Goal: Communication & Community: Answer question/provide support

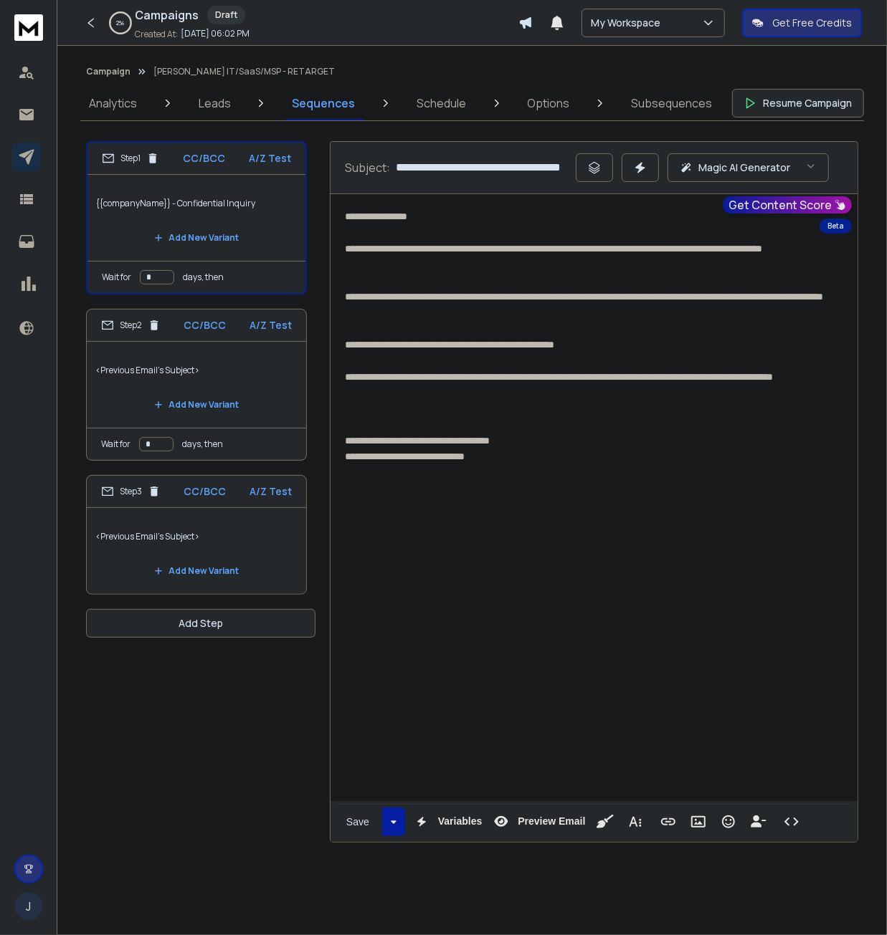
click at [29, 242] on icon at bounding box center [26, 241] width 15 height 13
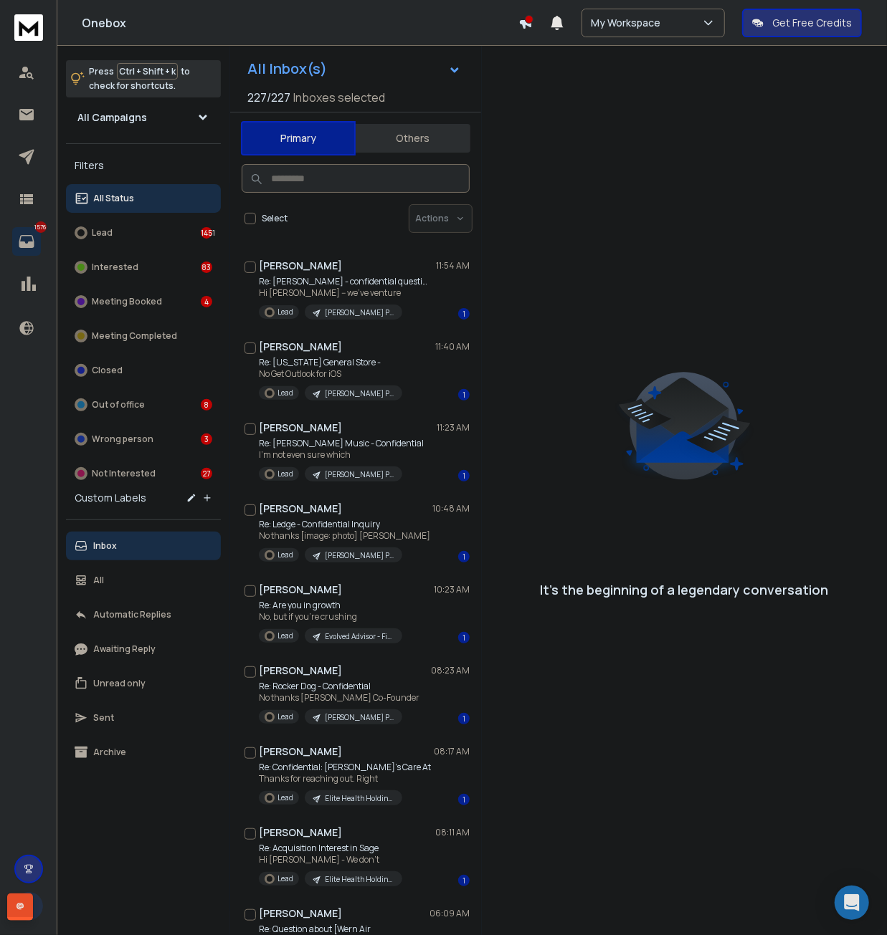
click at [345, 290] on p "Hi [PERSON_NAME] -- we've venture" at bounding box center [345, 292] width 172 height 11
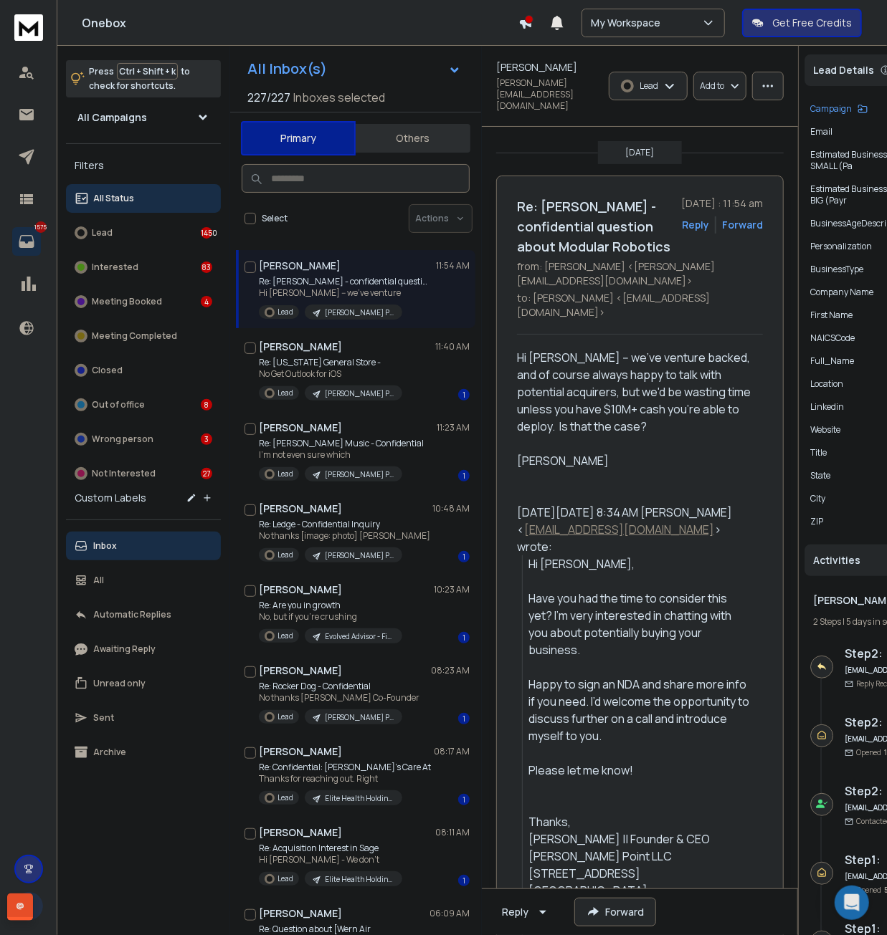
click at [658, 80] on p "Lead" at bounding box center [648, 85] width 19 height 11
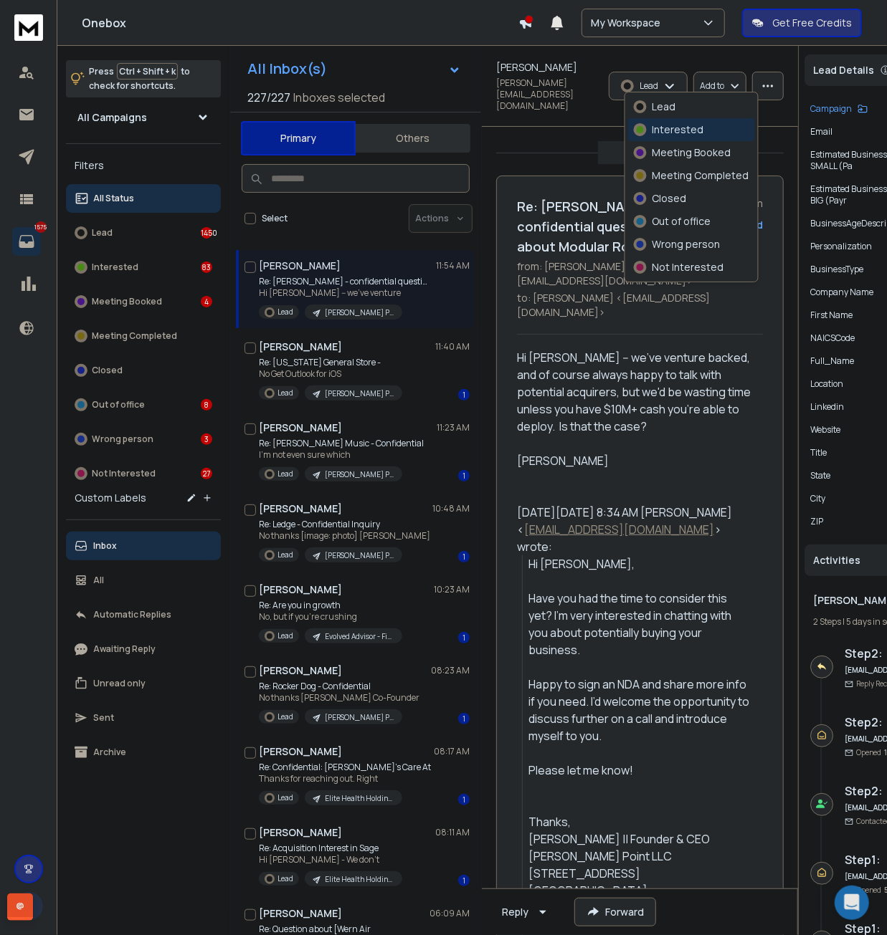
click at [651, 127] on div "Interested" at bounding box center [669, 130] width 70 height 14
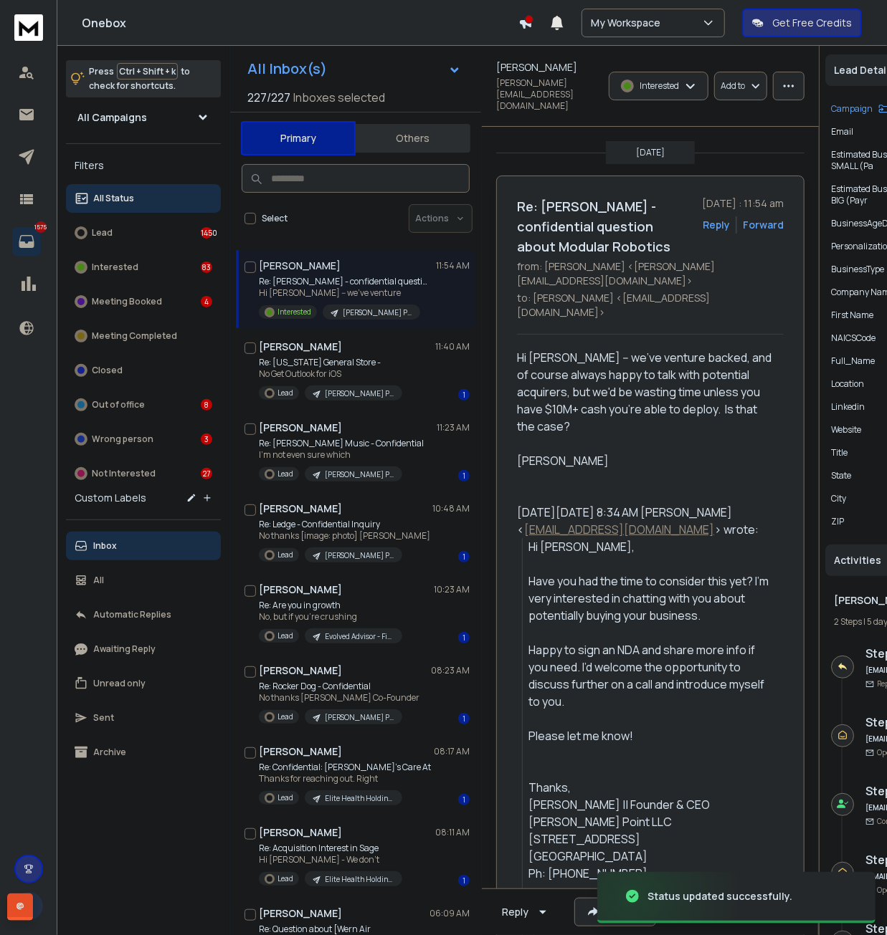
click at [357, 436] on div "[PERSON_NAME] 11:23 AM Re: [PERSON_NAME] Music - Confidential I’m not even sure…" at bounding box center [364, 451] width 211 height 61
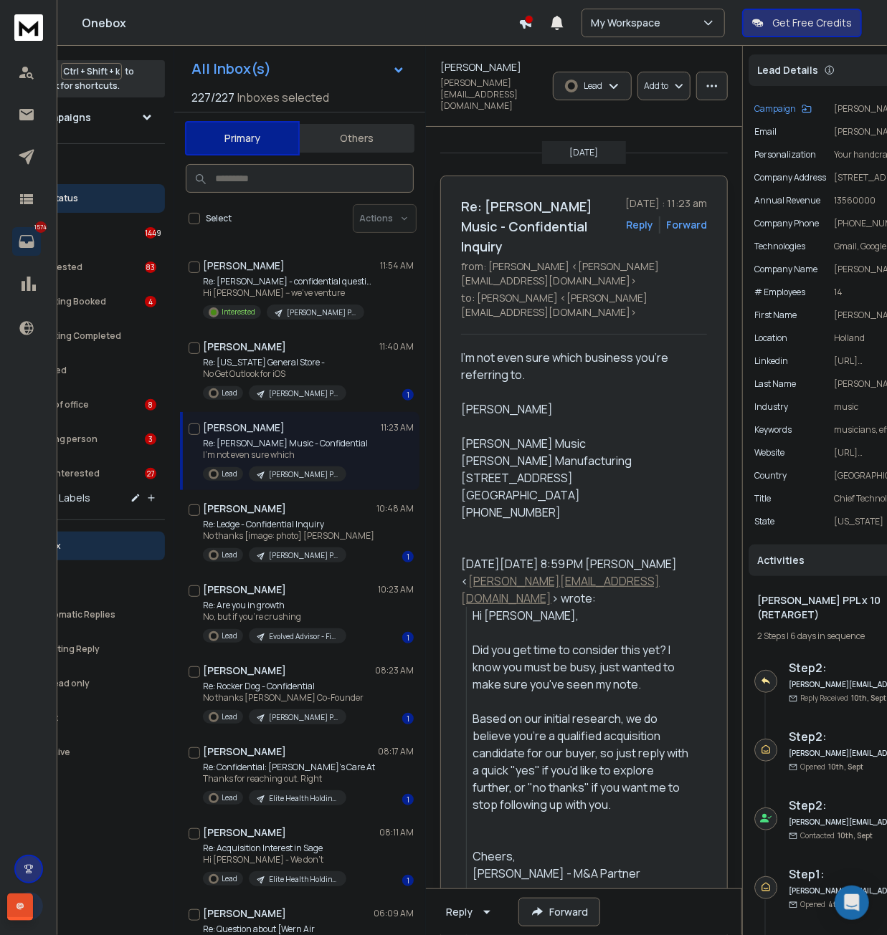
scroll to position [0, 43]
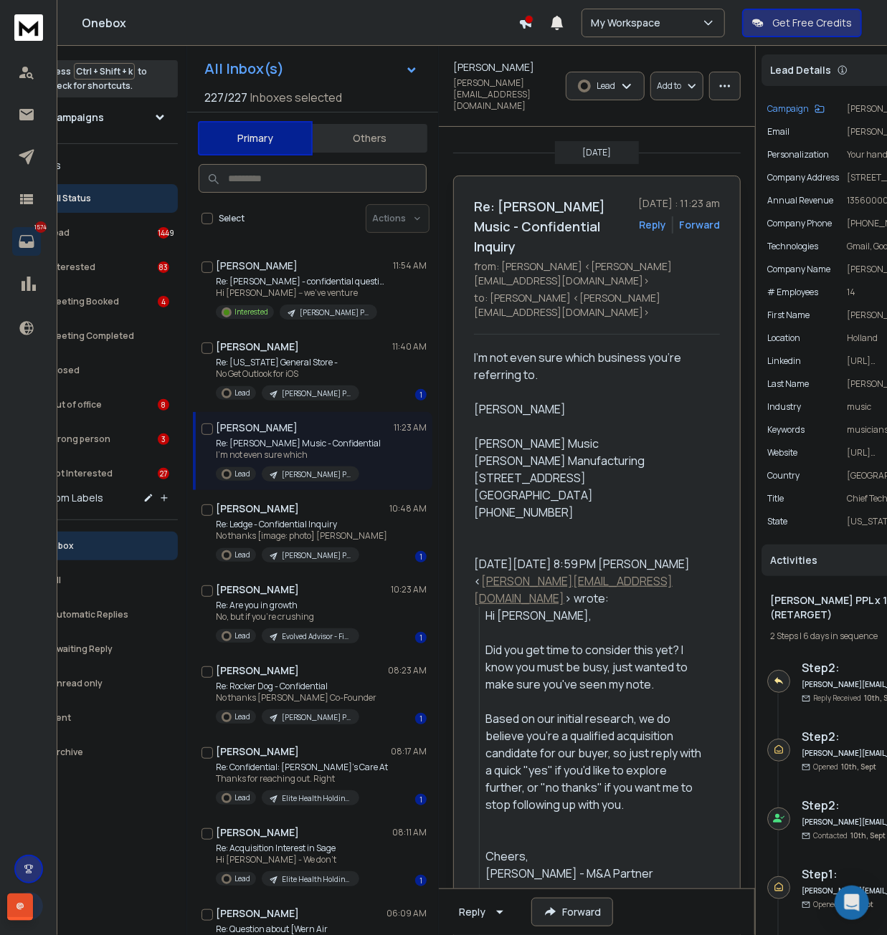
click at [462, 910] on div "Reply" at bounding box center [472, 912] width 27 height 14
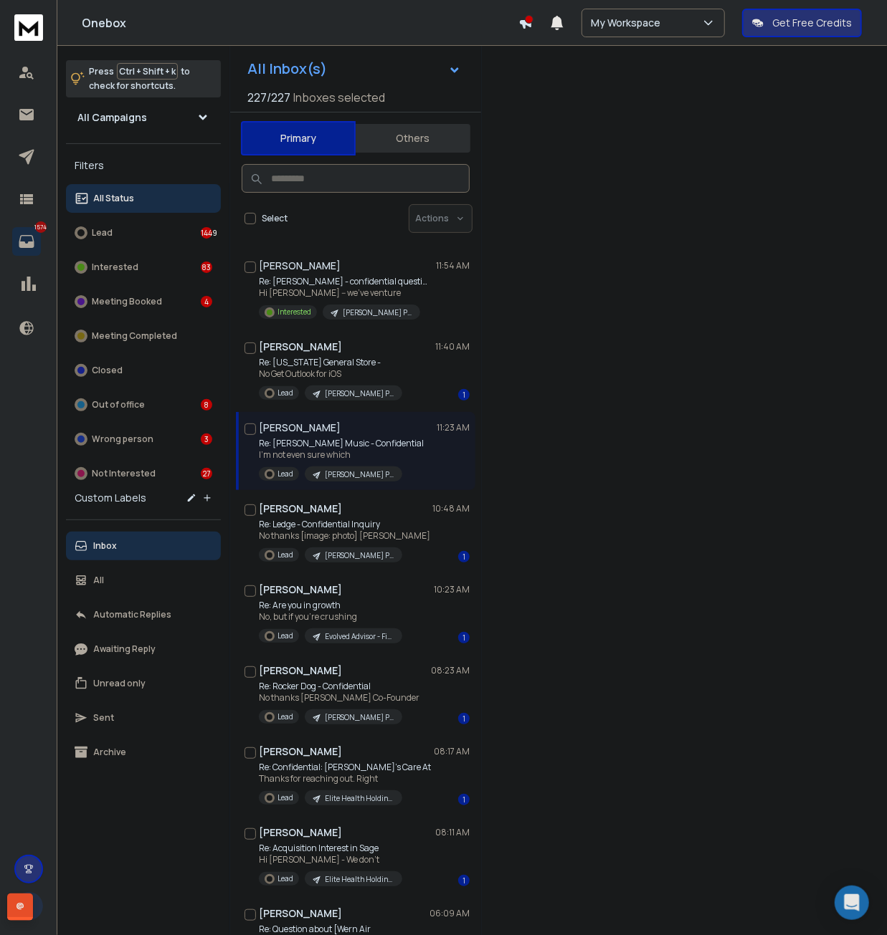
scroll to position [0, 0]
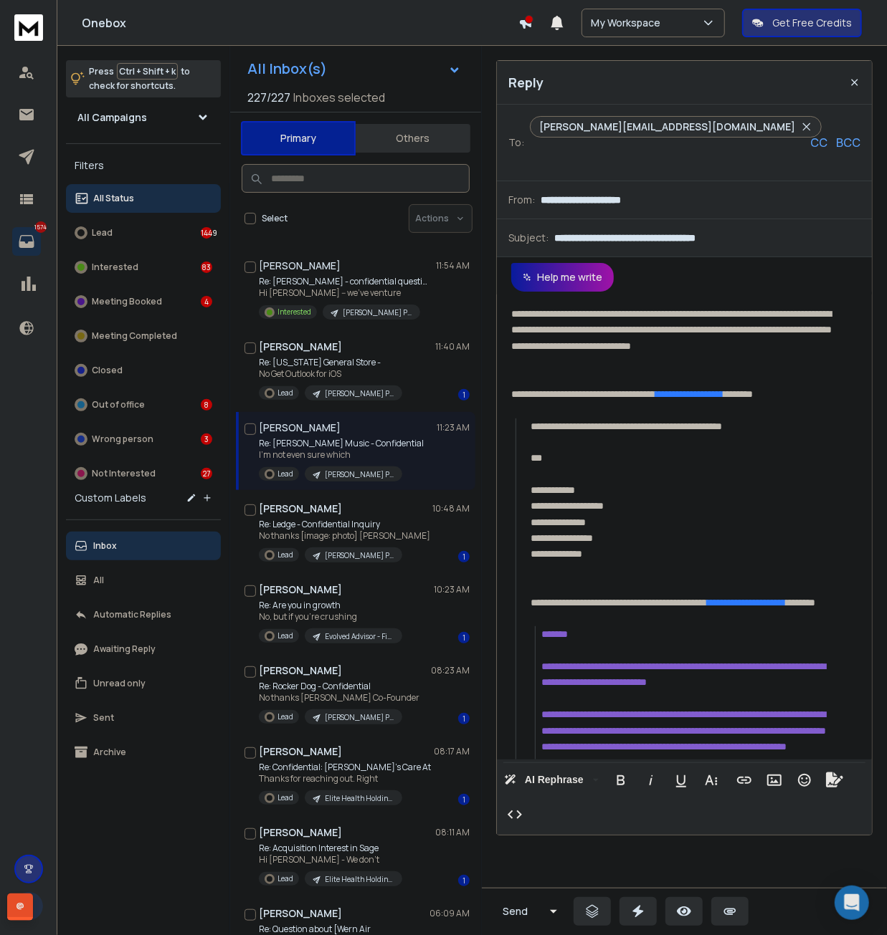
click at [510, 902] on button "Send" at bounding box center [515, 911] width 50 height 29
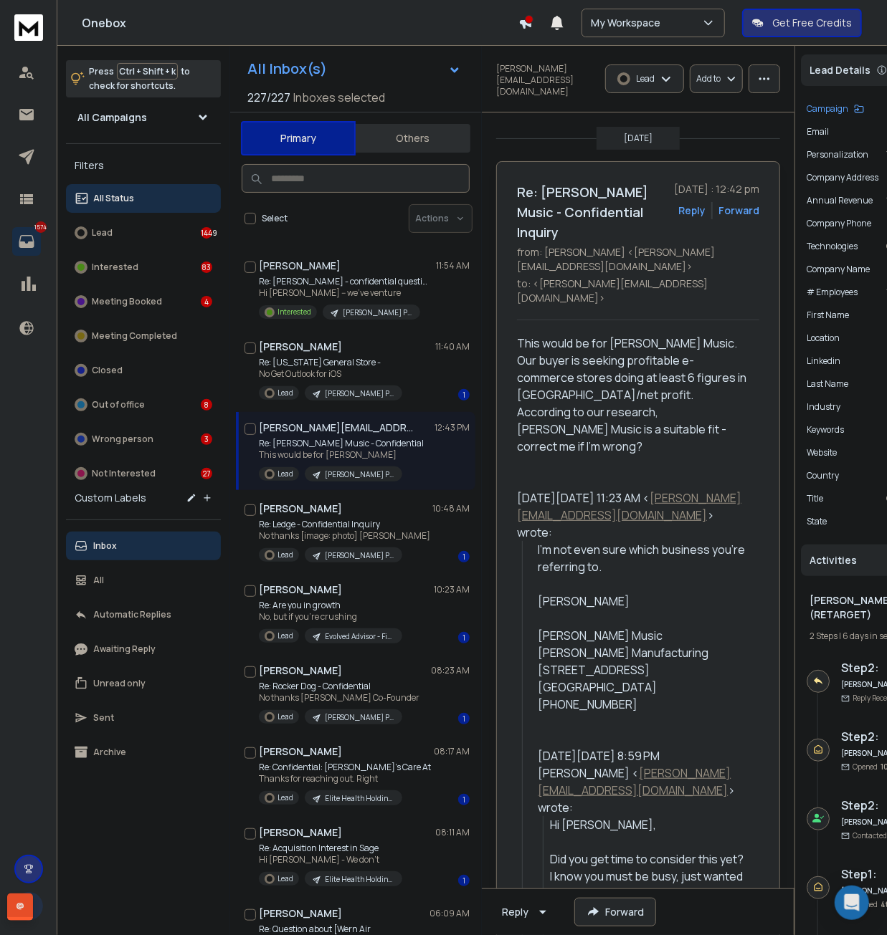
click at [388, 612] on p "No, but if you’re crushing" at bounding box center [330, 616] width 143 height 11
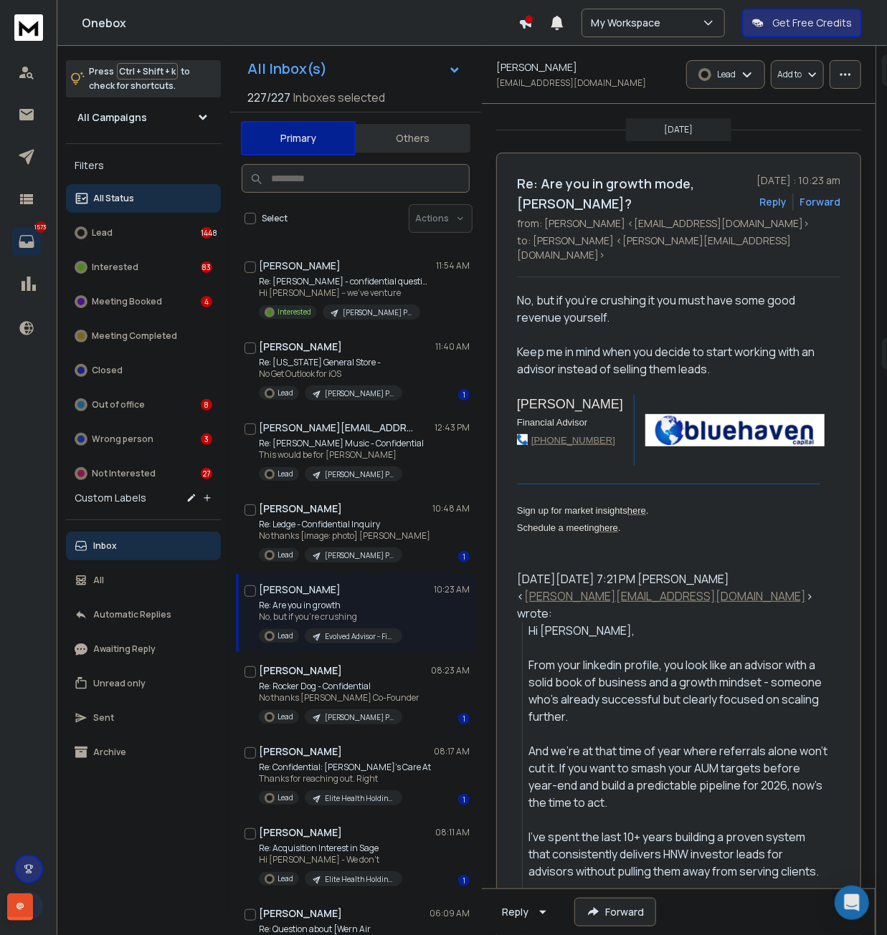
click at [363, 755] on div "[PERSON_NAME] 08:17 AM" at bounding box center [364, 752] width 211 height 14
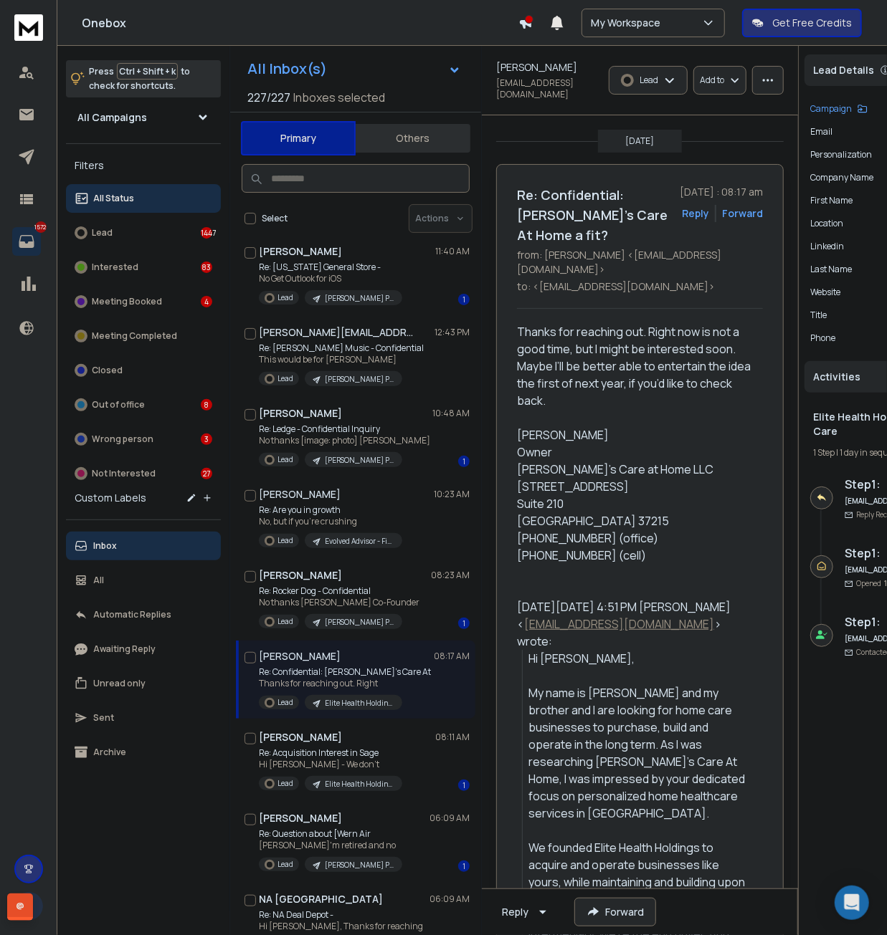
scroll to position [191, 0]
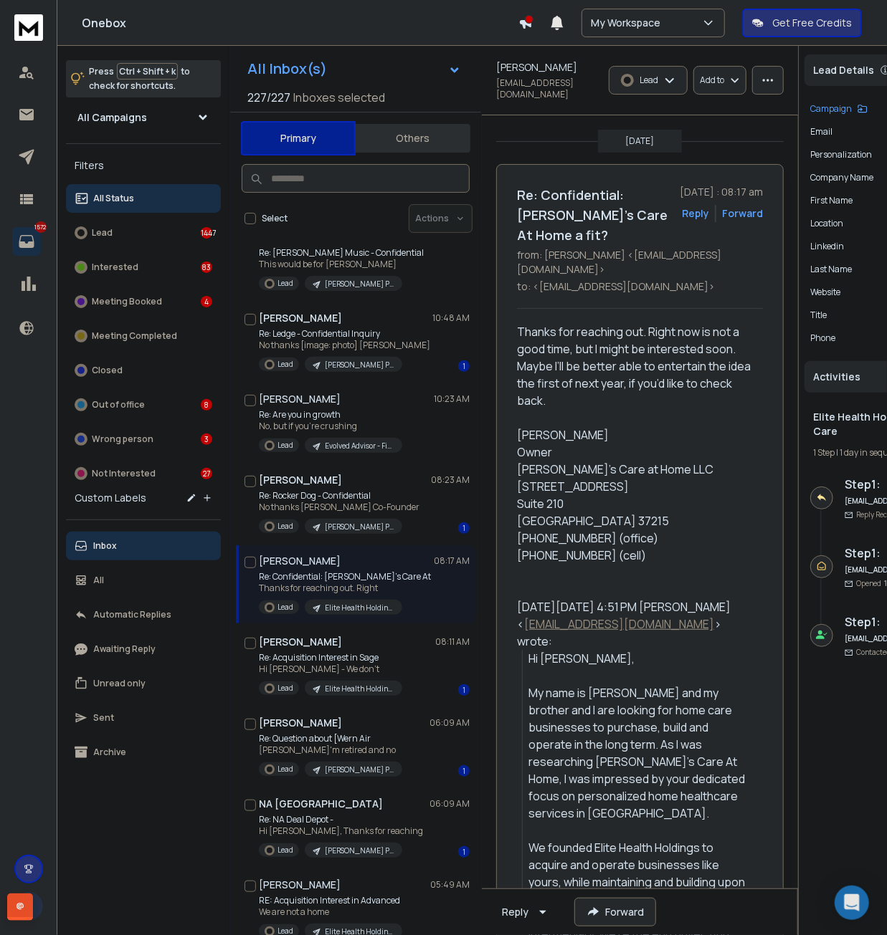
click at [343, 669] on p "Hi [PERSON_NAME] - We don't" at bounding box center [330, 669] width 143 height 11
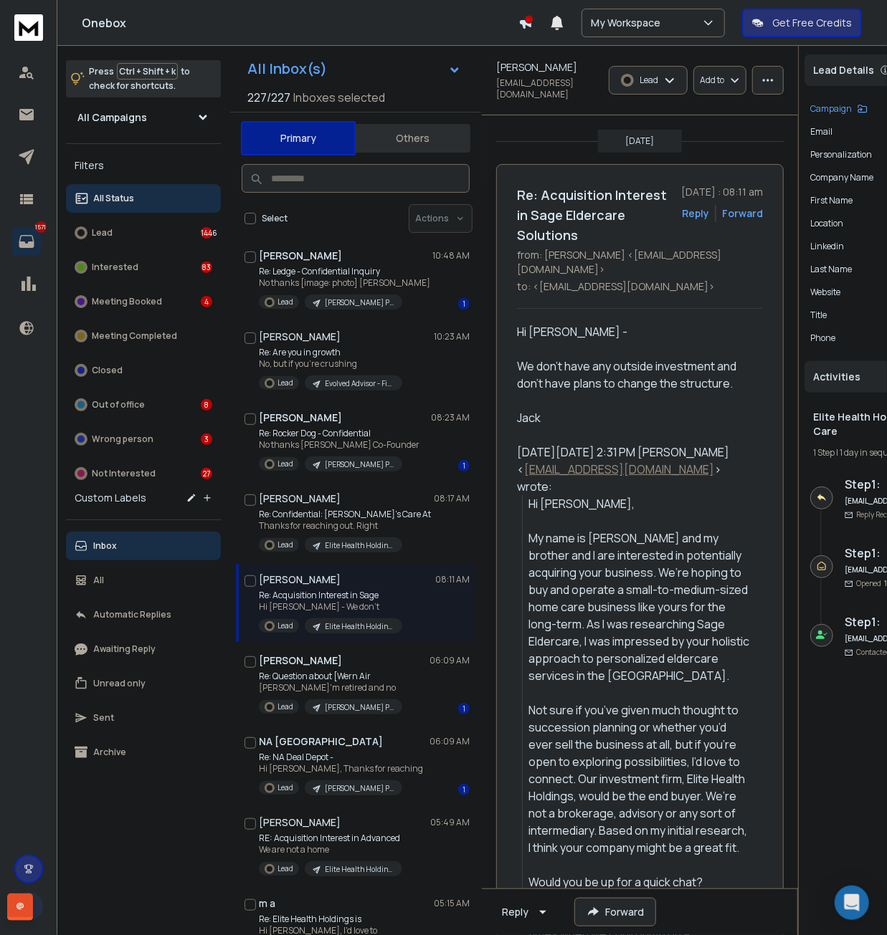
scroll to position [287, 0]
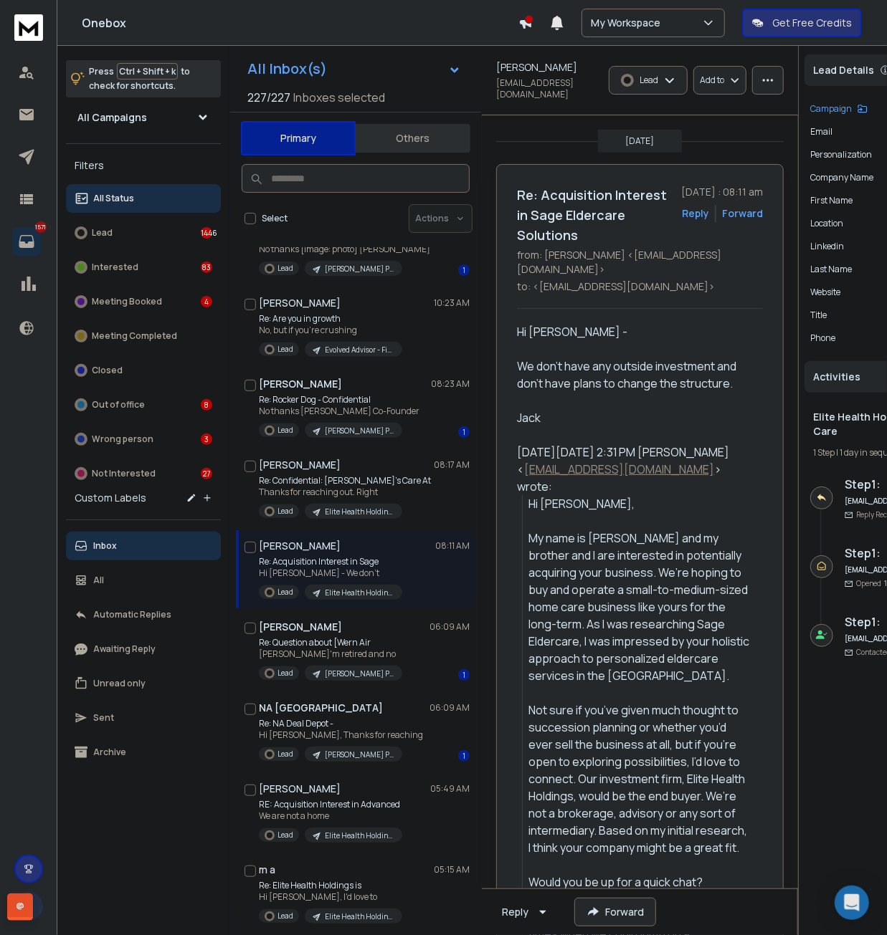
click at [366, 659] on p "[PERSON_NAME]'m retired and no" at bounding box center [330, 654] width 143 height 11
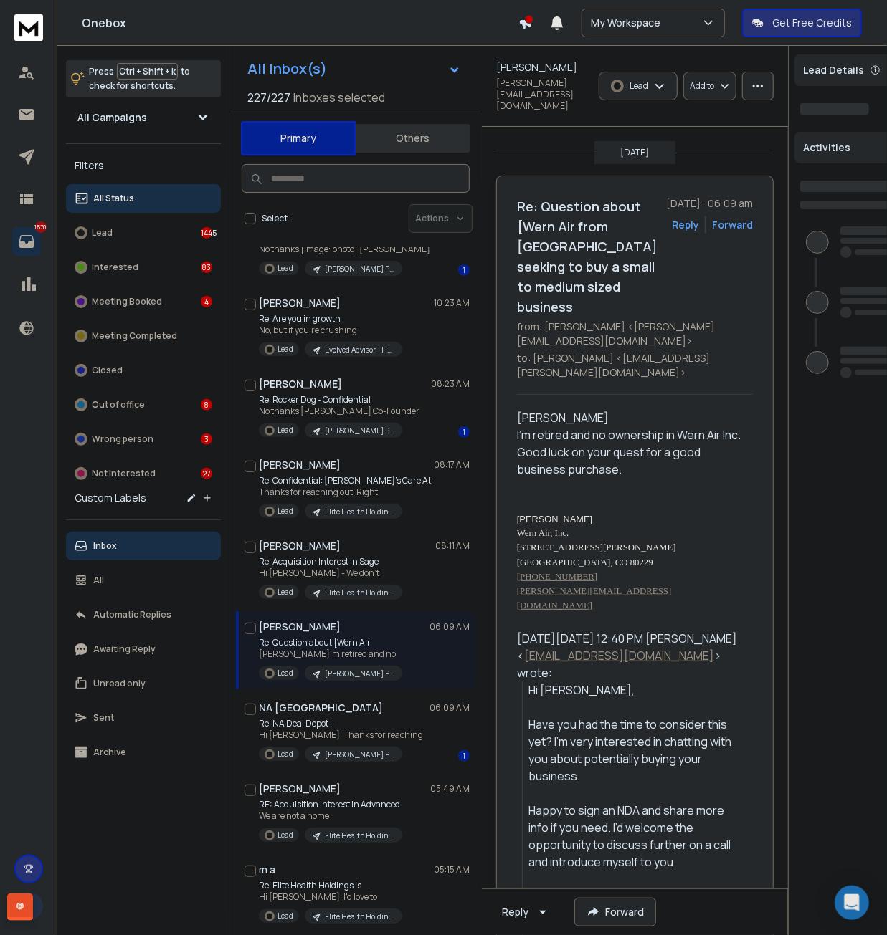
click at [387, 717] on div "NA Deal Depot 06:09 AM Re: NA Deal Depot - Hi [PERSON_NAME], Thanks for reachin…" at bounding box center [364, 731] width 211 height 61
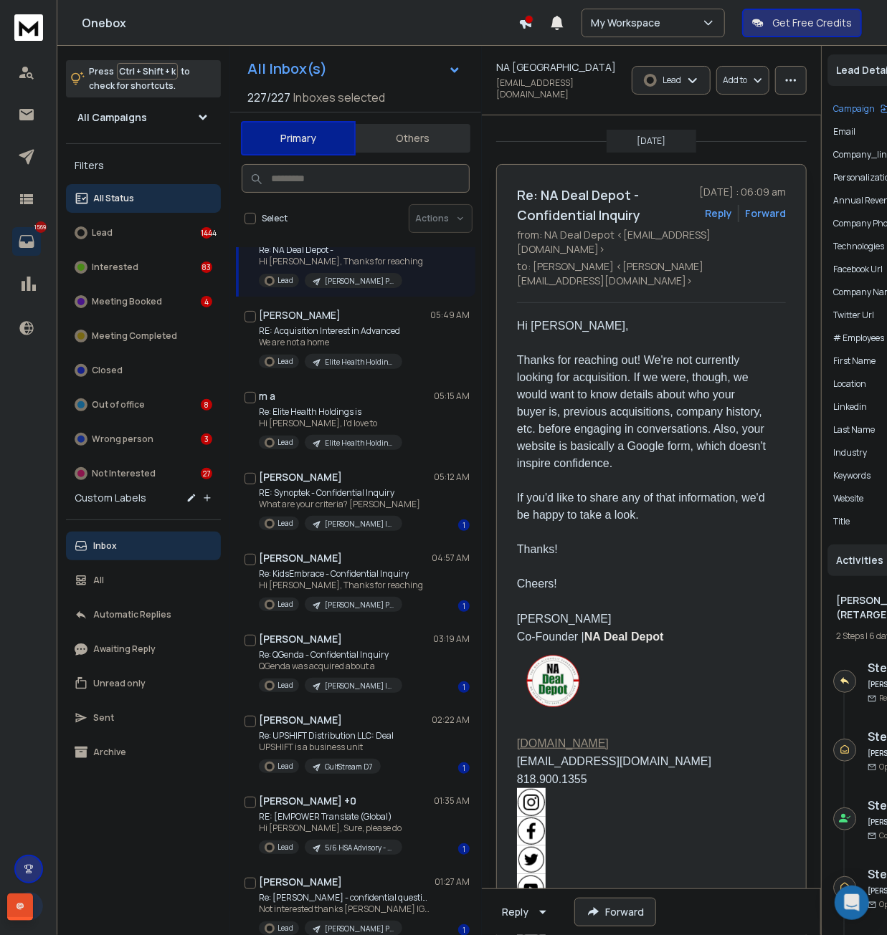
scroll to position [764, 0]
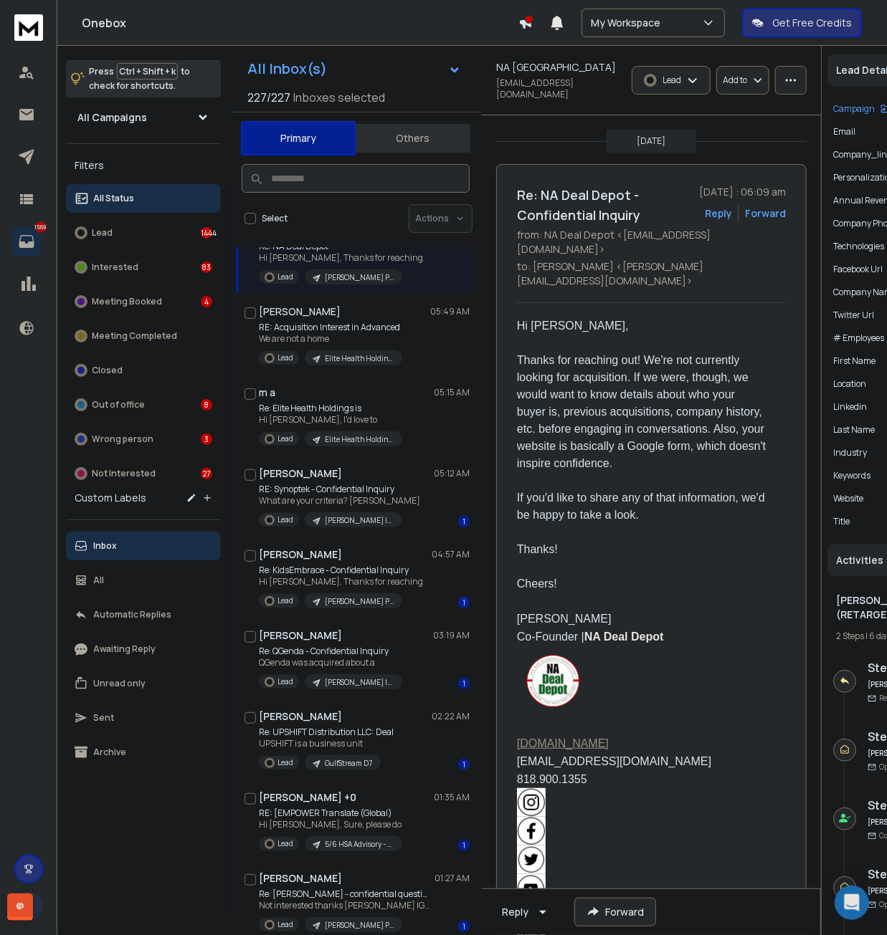
click at [348, 817] on p "RE: [EMPOWER Translate (Global)" at bounding box center [330, 813] width 143 height 11
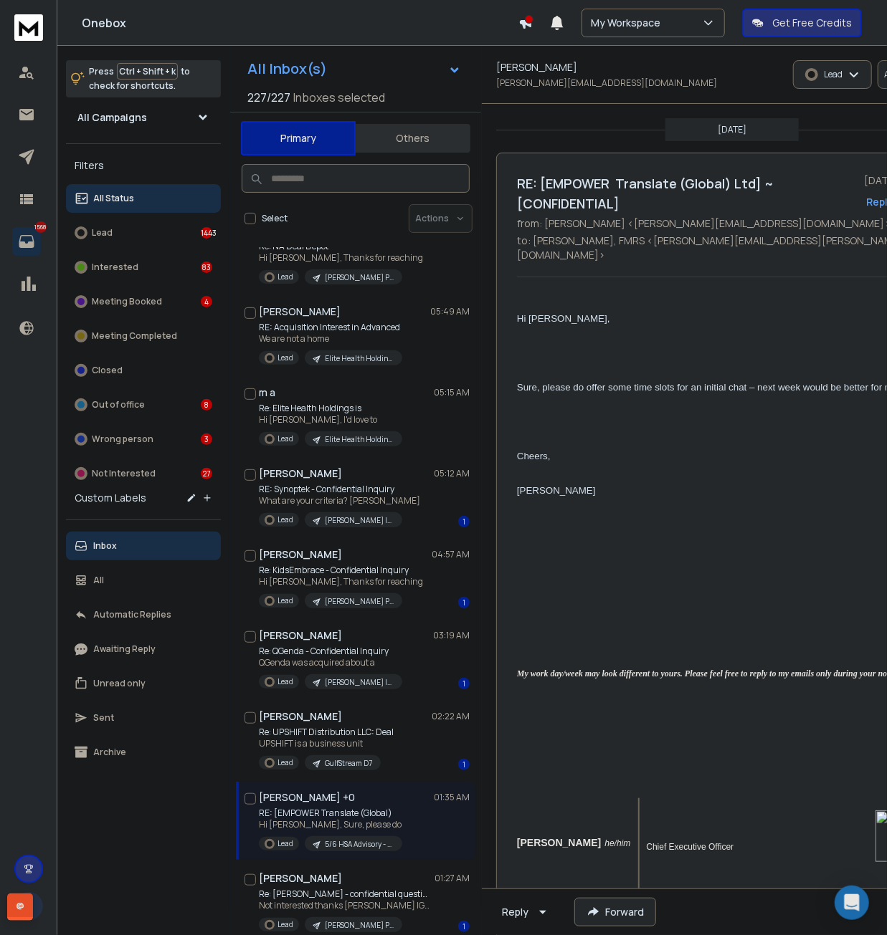
click at [517, 907] on div "Reply" at bounding box center [515, 912] width 27 height 14
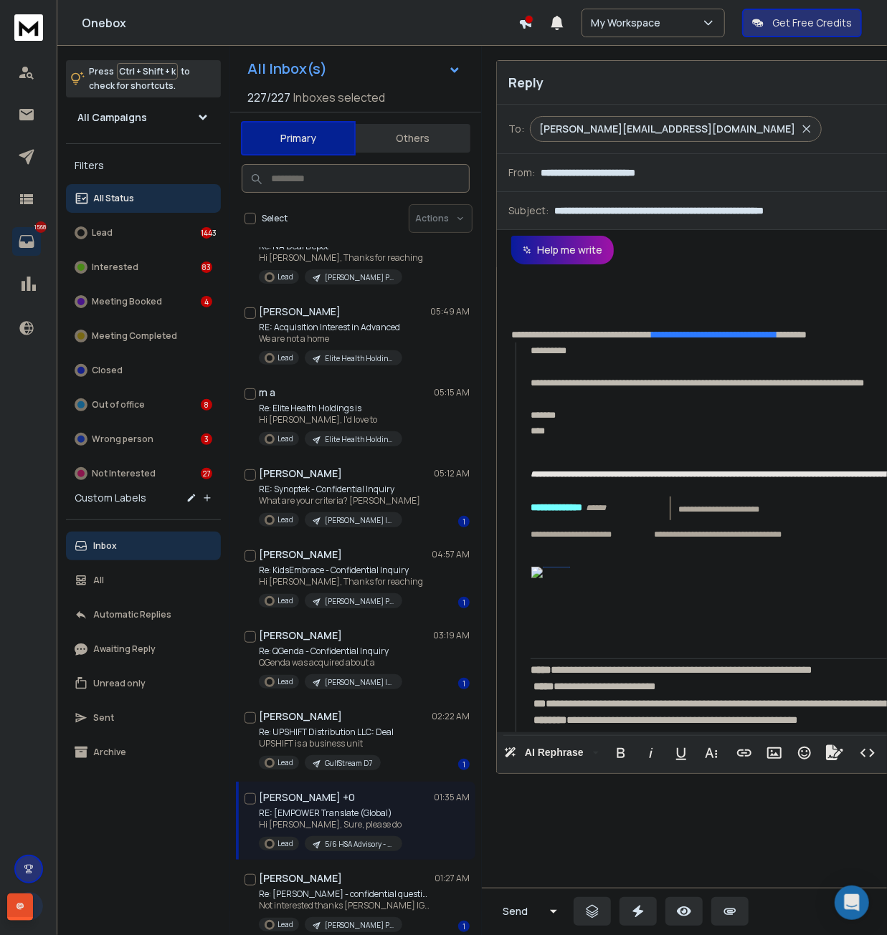
click at [575, 282] on div at bounding box center [766, 287] width 510 height 16
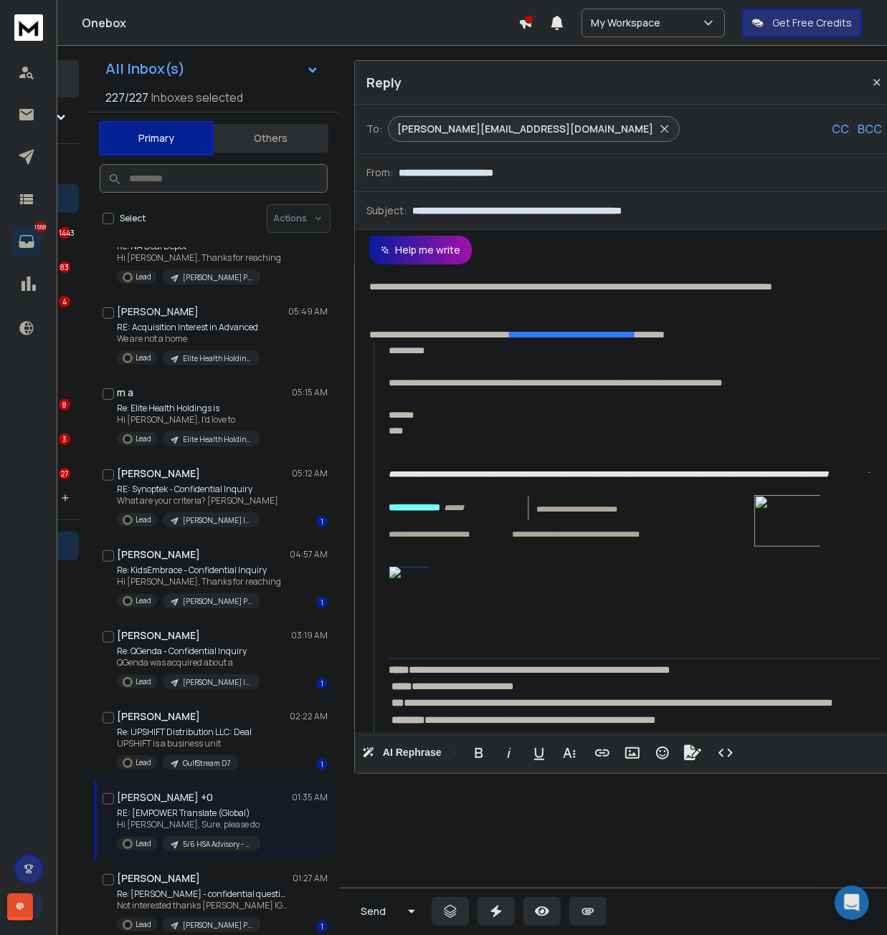
scroll to position [0, 147]
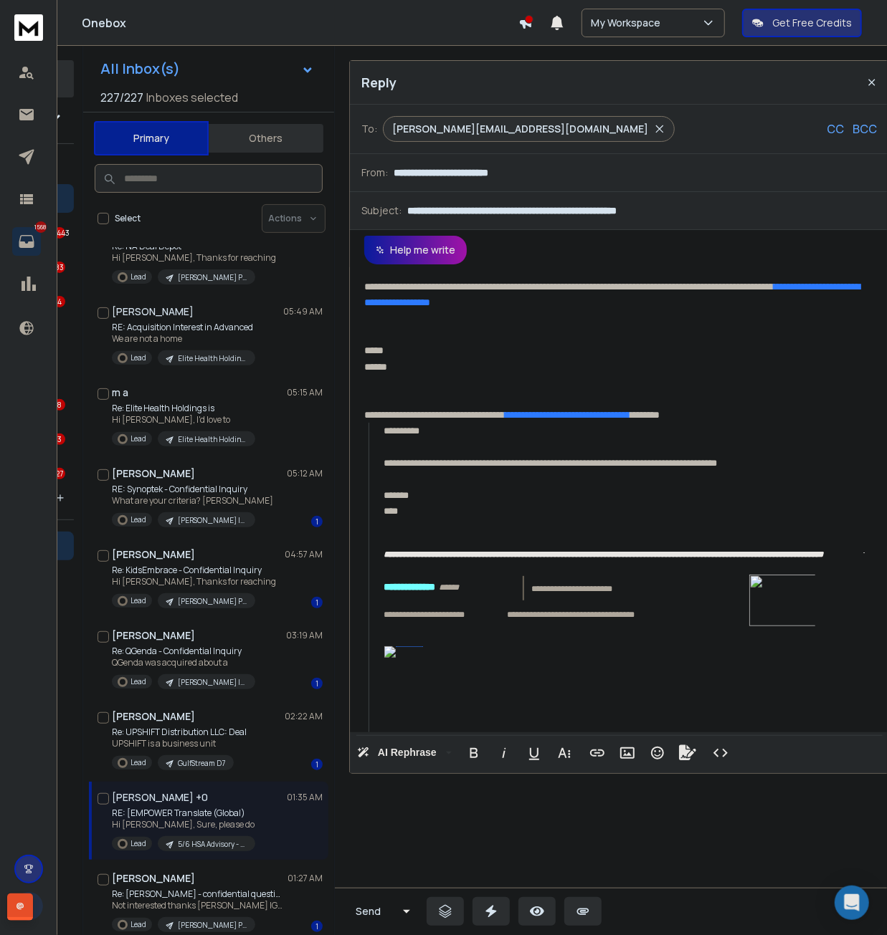
click at [364, 907] on button "Send" at bounding box center [368, 911] width 50 height 29
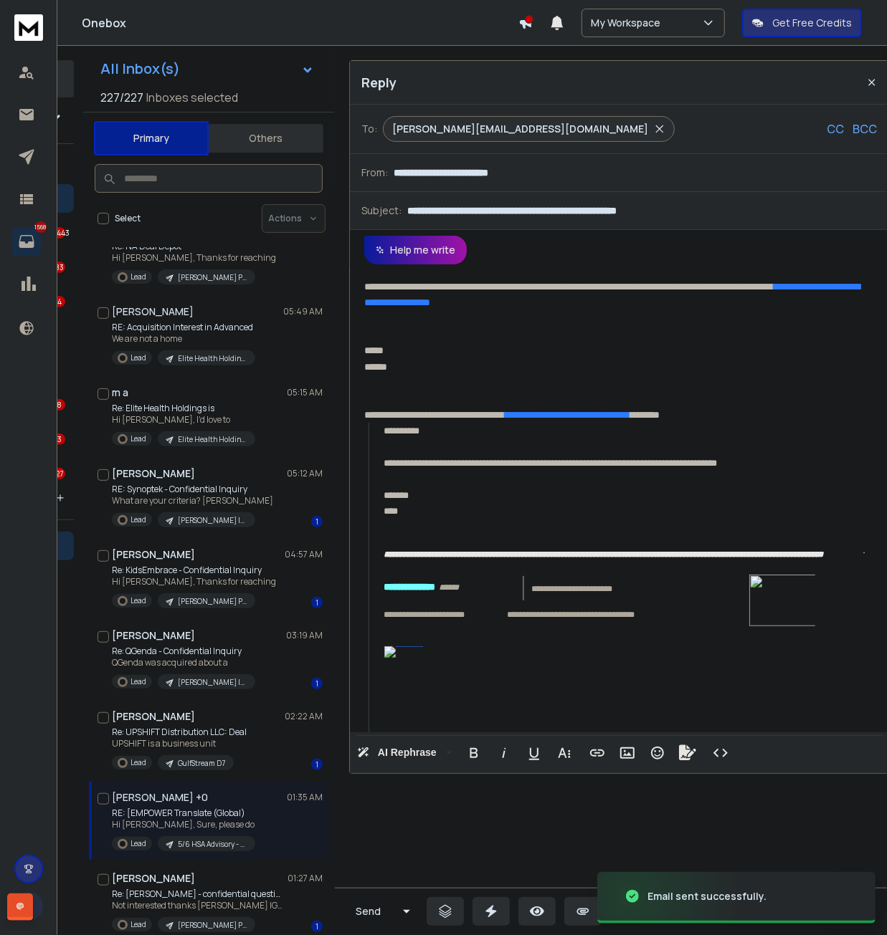
scroll to position [0, 0]
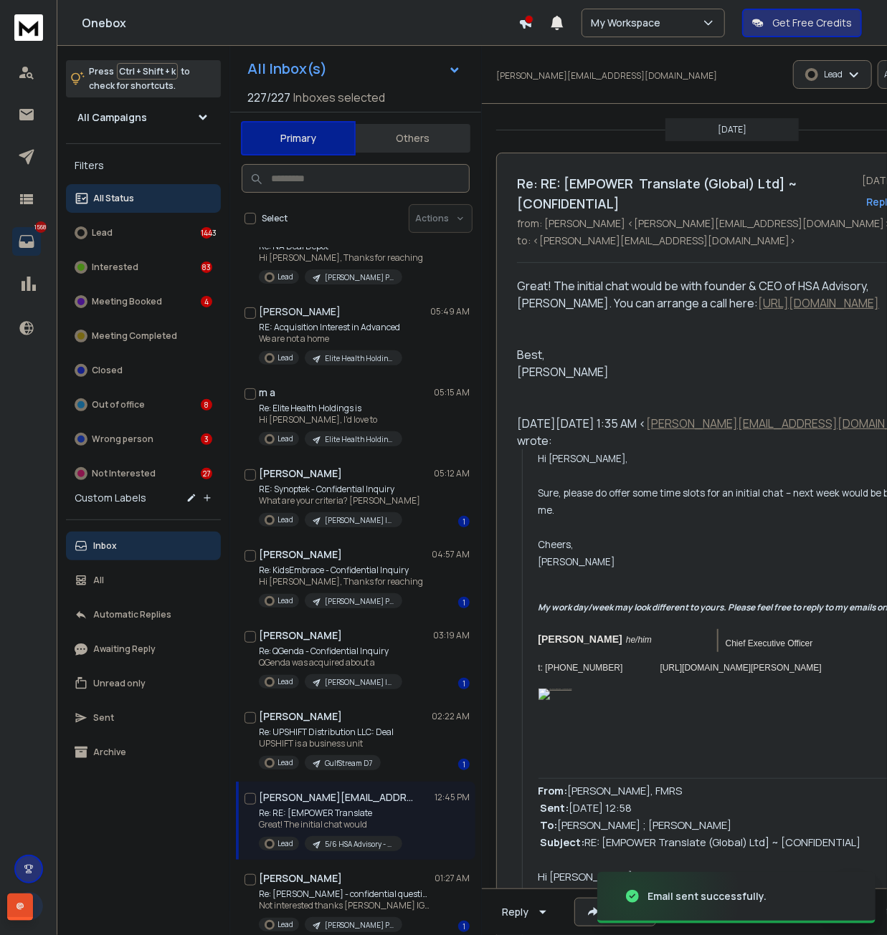
click at [835, 70] on p "Lead" at bounding box center [833, 74] width 19 height 11
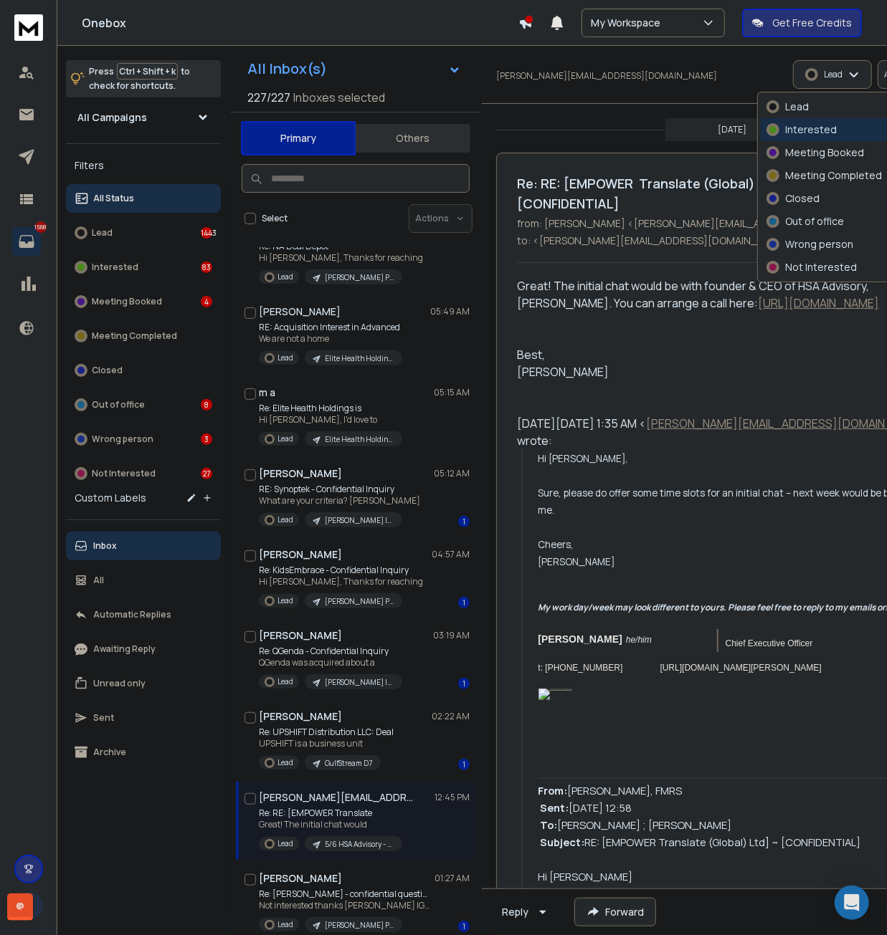
click at [823, 126] on p "Interested" at bounding box center [811, 130] width 52 height 14
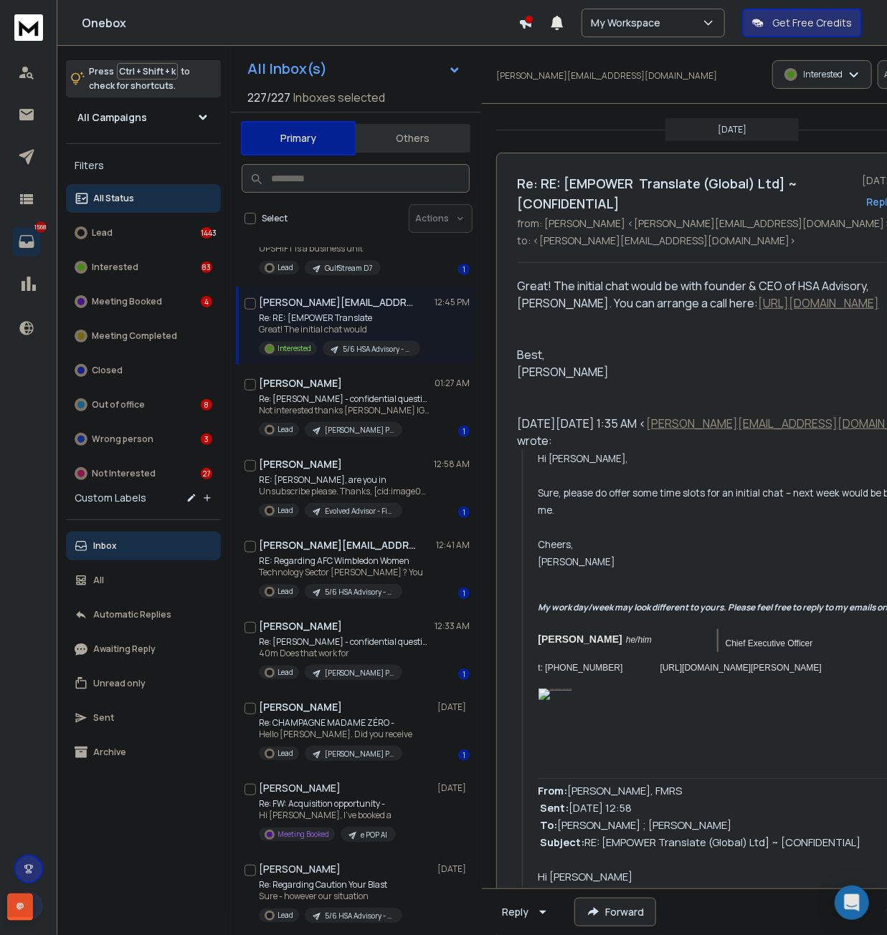
scroll to position [1337, 0]
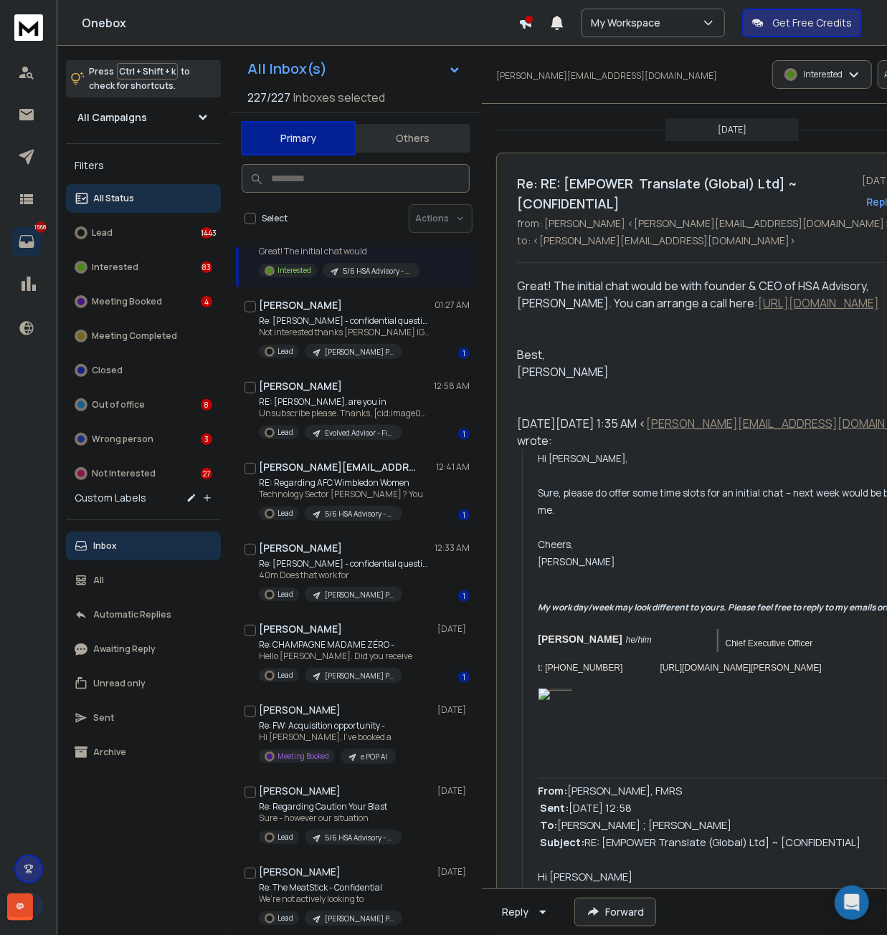
click at [367, 533] on div "[PERSON_NAME] 12:33 AM Re: [PERSON_NAME] - confidential question 40m Does that …" at bounding box center [357, 572] width 237 height 78
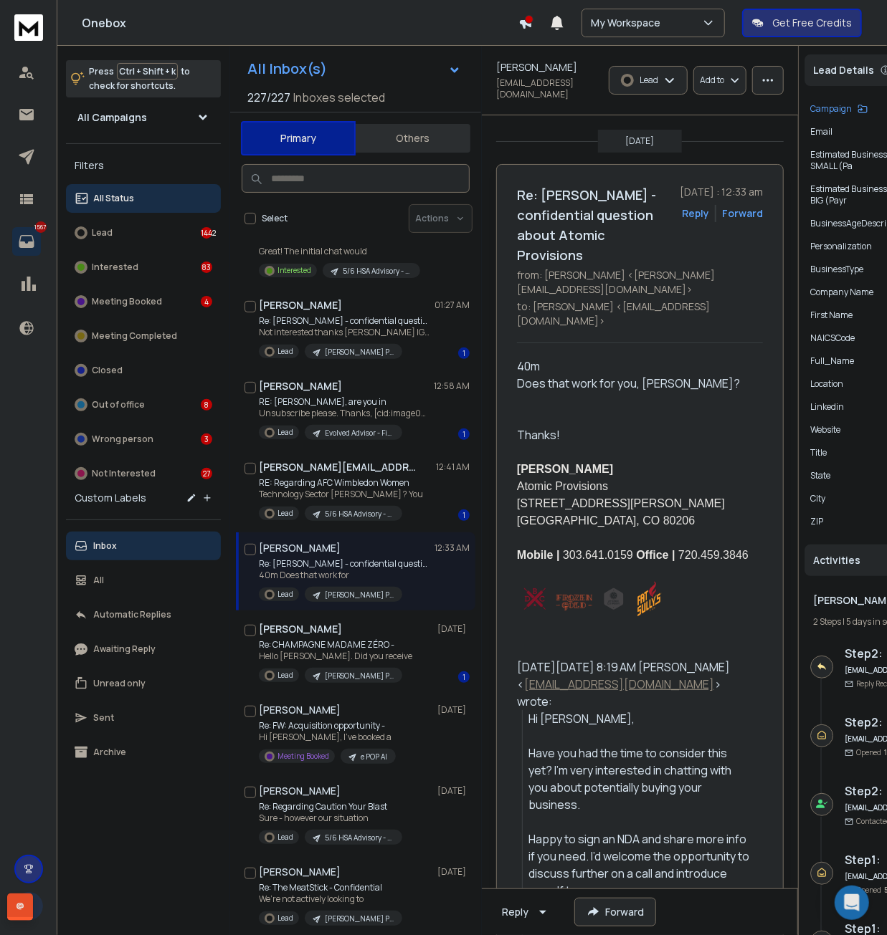
click at [376, 486] on p "RE: Regarding AFC Wimbledon Women" at bounding box center [341, 482] width 164 height 11
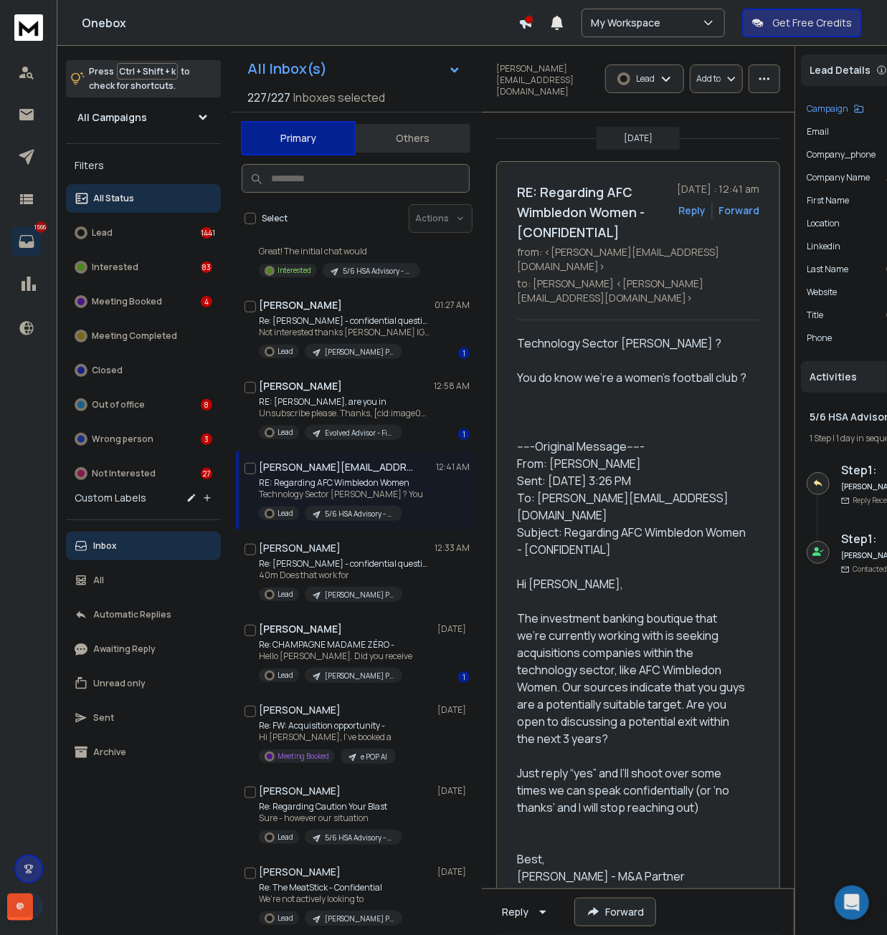
click at [770, 76] on icon "button" at bounding box center [764, 78] width 13 height 13
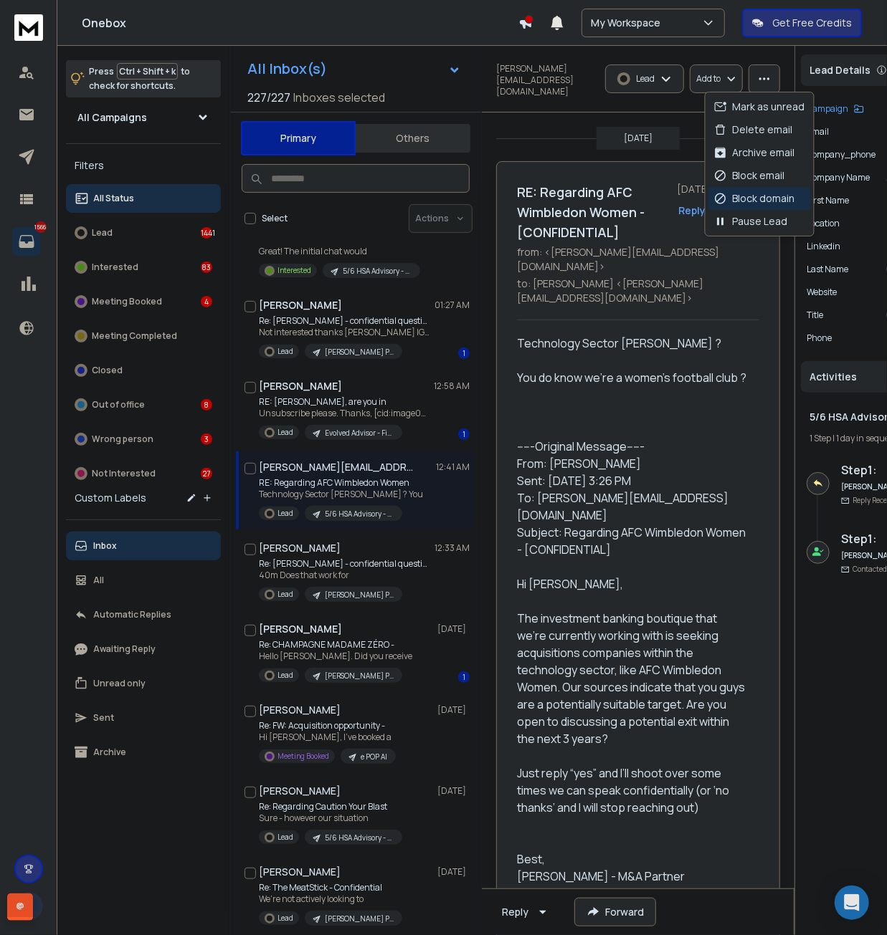
click at [758, 204] on div "Block domain" at bounding box center [754, 198] width 81 height 14
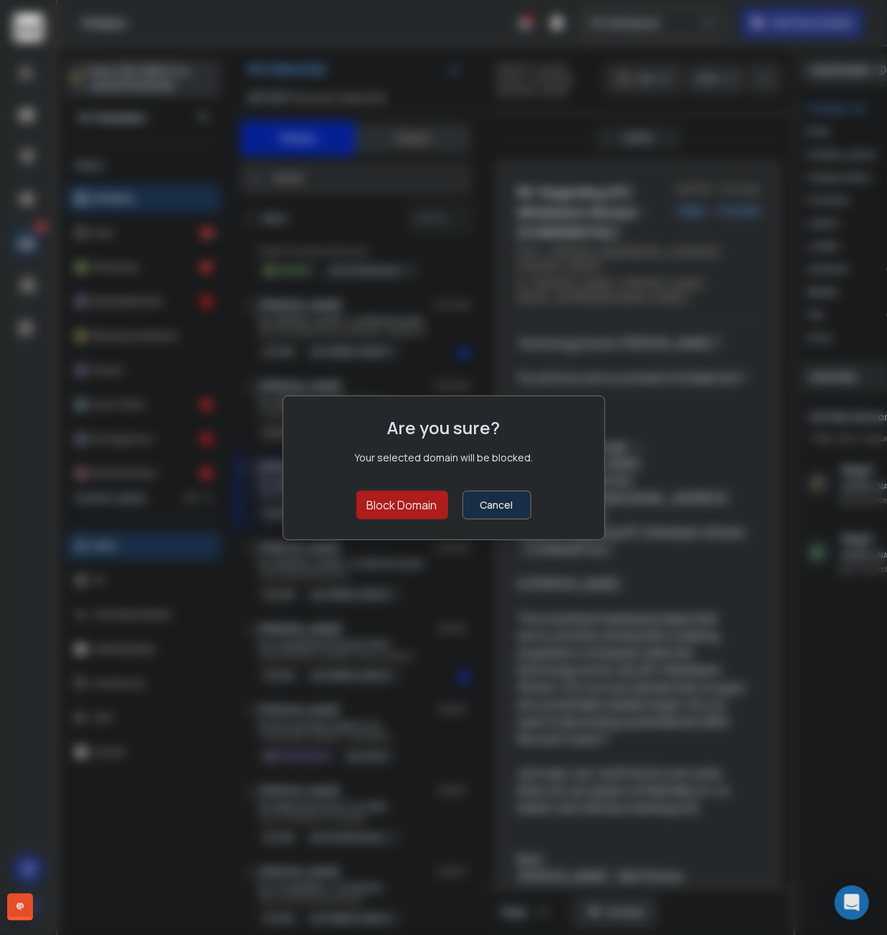
click at [420, 491] on button "Block Domain" at bounding box center [402, 505] width 92 height 29
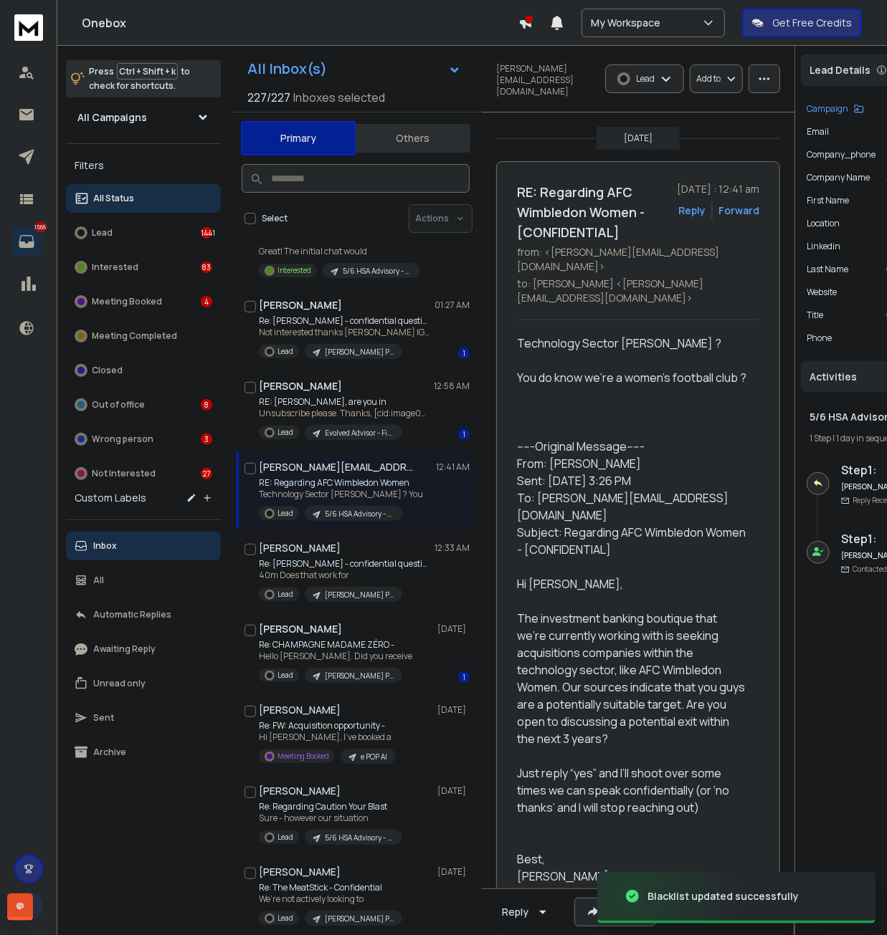
click at [368, 649] on p "Re: CHAMPAGNE MADAME ZÉRO -" at bounding box center [335, 644] width 153 height 11
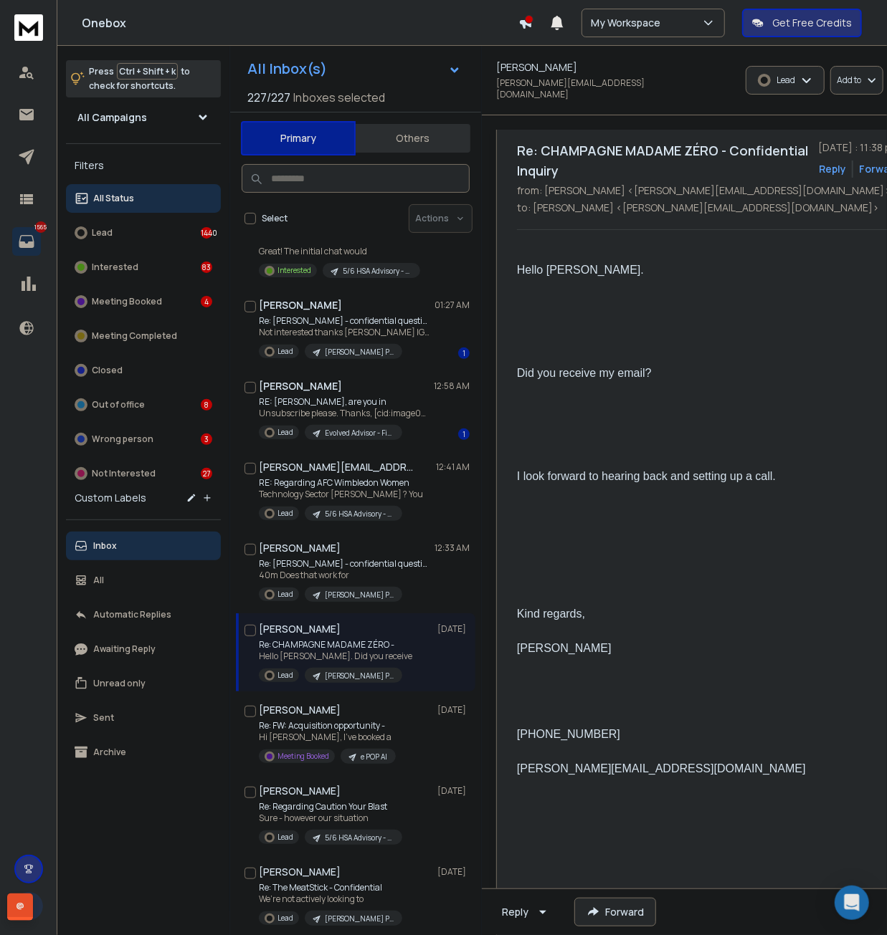
scroll to position [0, 0]
